Goal: Find specific page/section: Find specific page/section

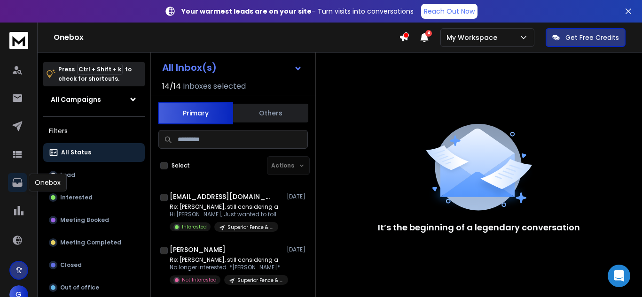
click at [23, 177] on icon at bounding box center [17, 182] width 11 height 11
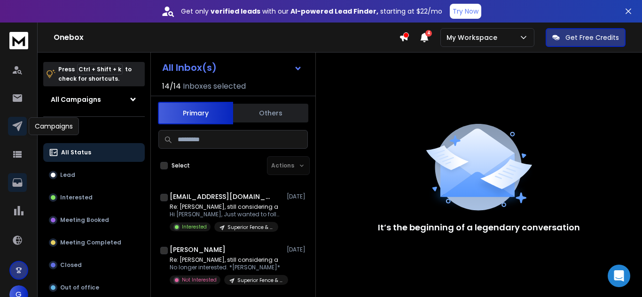
click at [18, 120] on link at bounding box center [17, 126] width 19 height 19
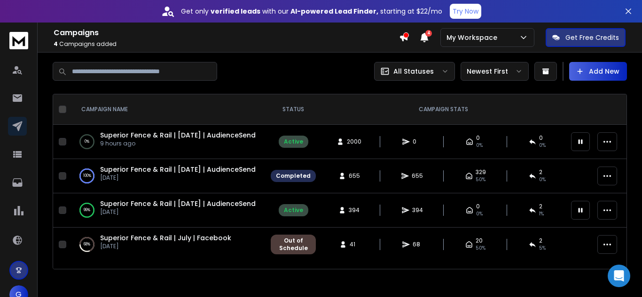
click at [229, 140] on p "9 hours ago" at bounding box center [177, 144] width 155 height 8
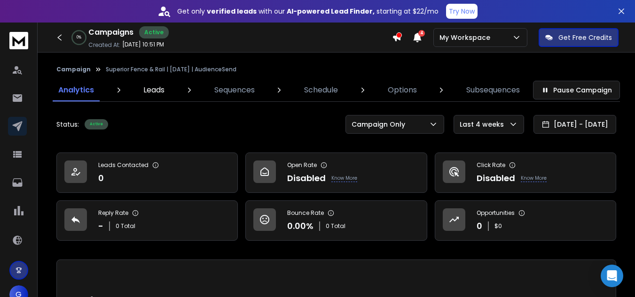
click at [165, 88] on link "Leads" at bounding box center [154, 90] width 32 height 23
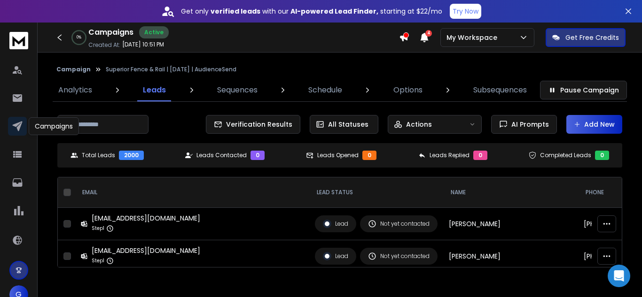
click at [24, 128] on link at bounding box center [17, 126] width 19 height 19
